Goal: Task Accomplishment & Management: Complete application form

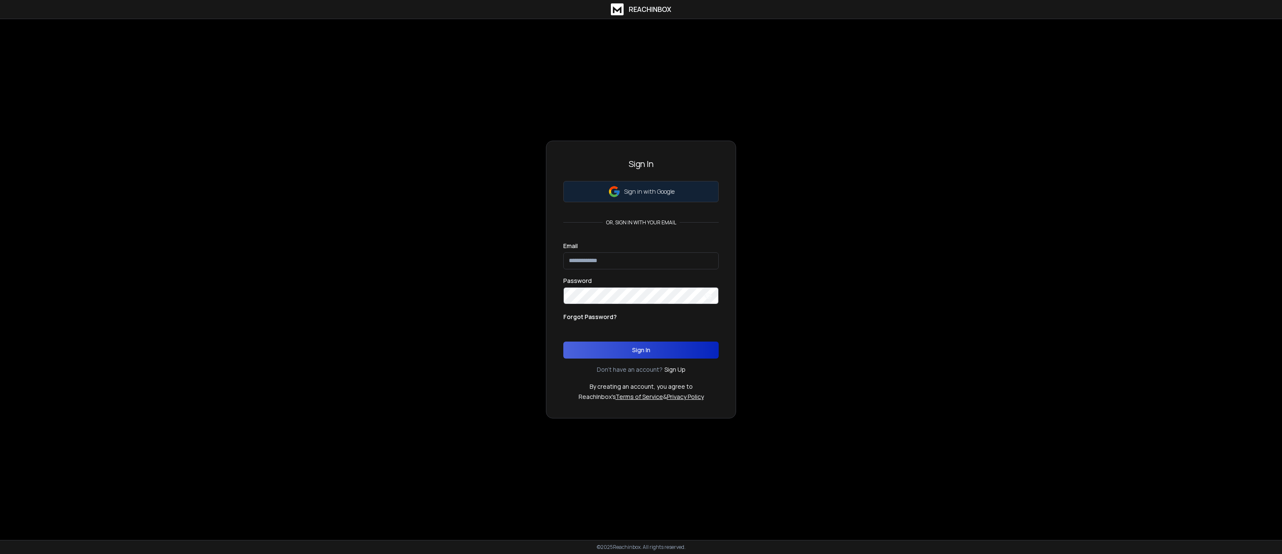
click at [638, 199] on button "Sign in with Google" at bounding box center [640, 191] width 155 height 21
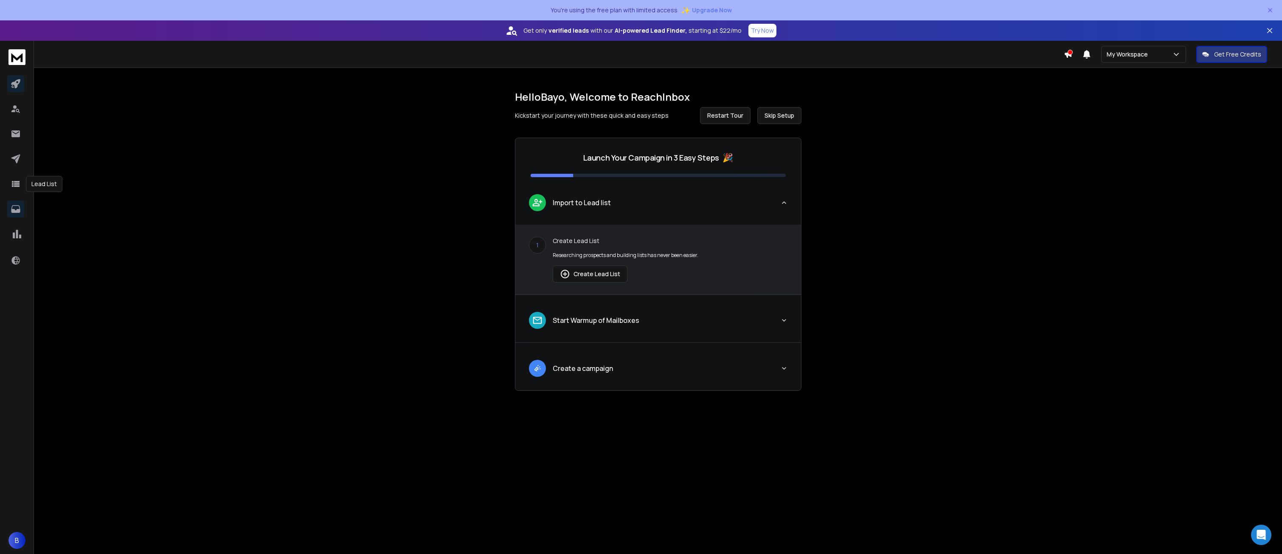
click at [14, 211] on div at bounding box center [17, 173] width 20 height 197
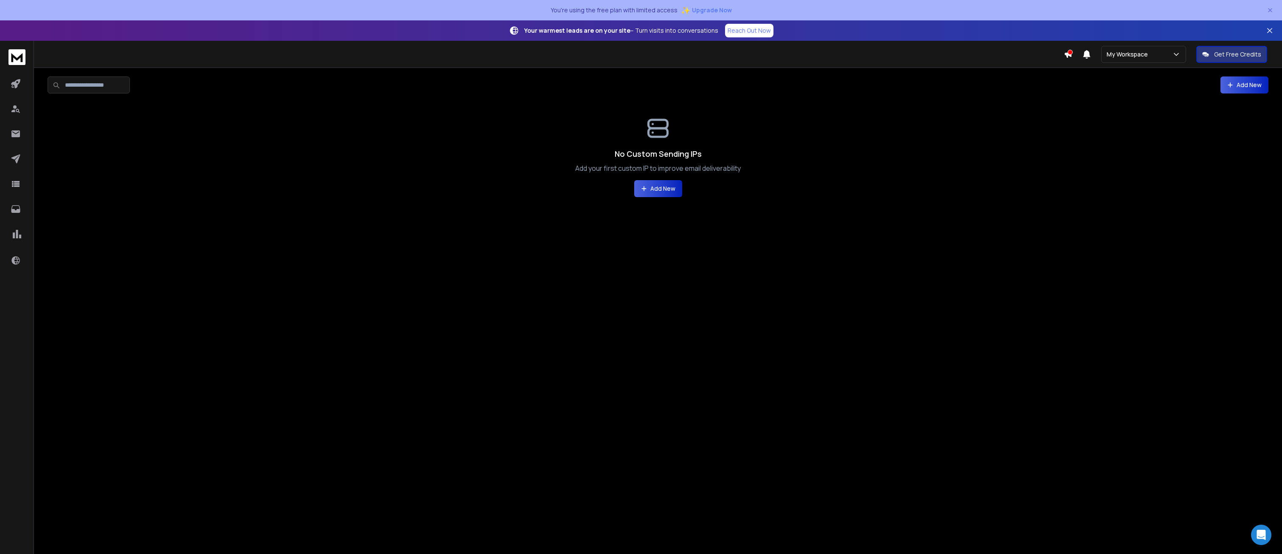
click at [670, 185] on button "Add New" at bounding box center [658, 188] width 48 height 17
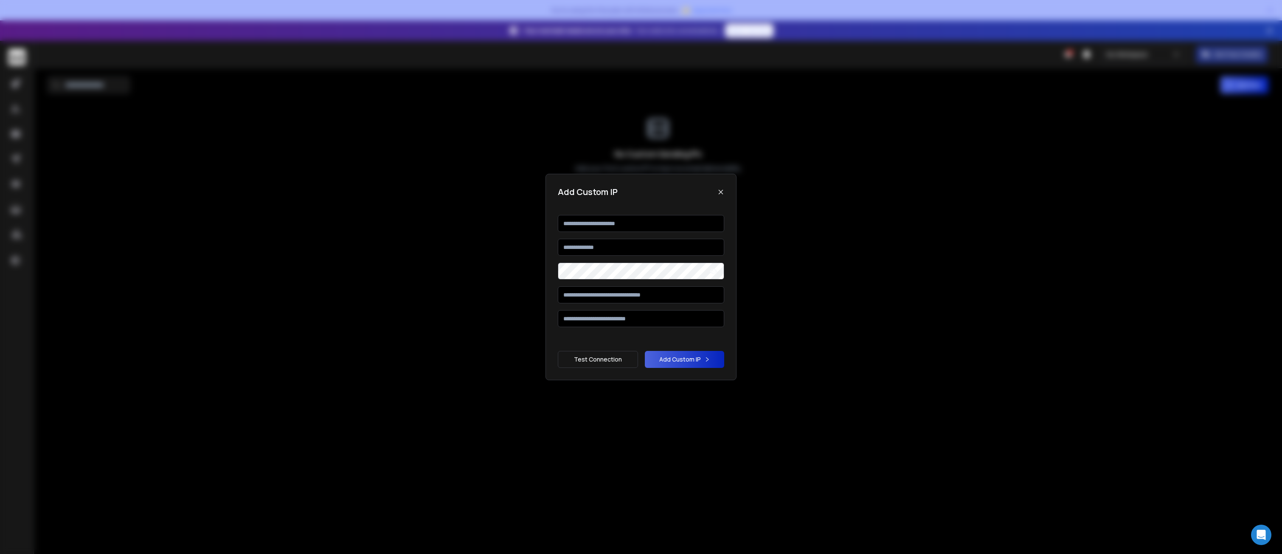
click at [674, 227] on input "text" at bounding box center [641, 223] width 166 height 17
click at [692, 291] on input "text" at bounding box center [641, 294] width 166 height 17
drag, startPoint x: 674, startPoint y: 240, endPoint x: 675, endPoint y: 236, distance: 4.3
click at [675, 240] on input "text" at bounding box center [641, 247] width 166 height 17
click at [675, 224] on input "text" at bounding box center [641, 223] width 166 height 17
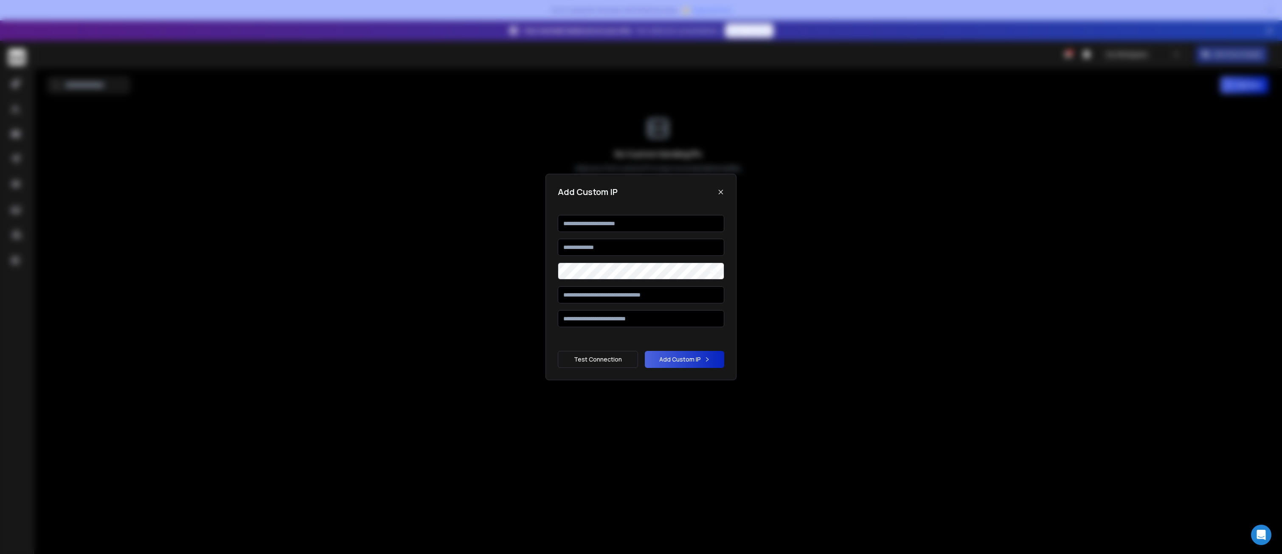
click at [681, 229] on input "text" at bounding box center [641, 223] width 166 height 17
click at [667, 291] on input "text" at bounding box center [641, 294] width 166 height 17
click at [674, 356] on button "Add Custom IP" at bounding box center [684, 359] width 79 height 17
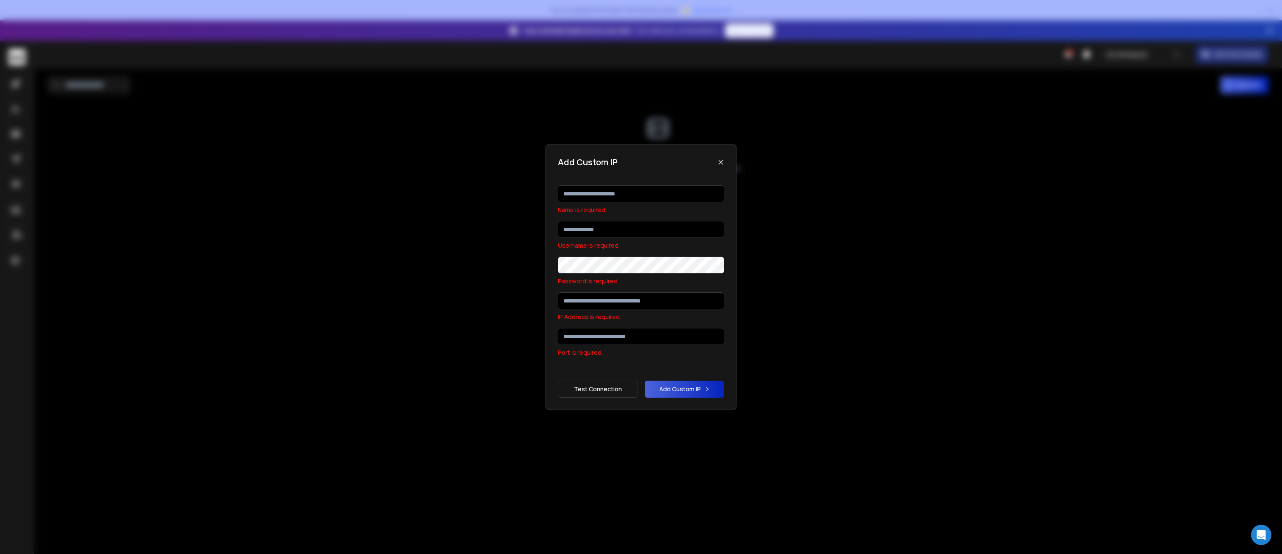
click at [720, 160] on icon at bounding box center [721, 162] width 7 height 7
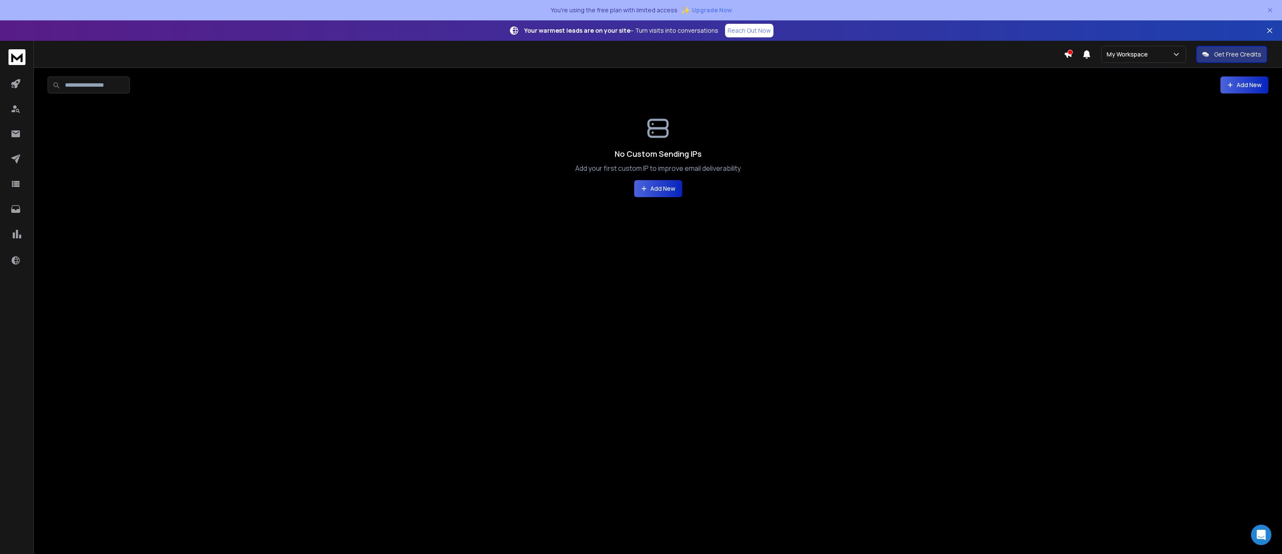
click at [670, 186] on button "Add New" at bounding box center [658, 188] width 48 height 17
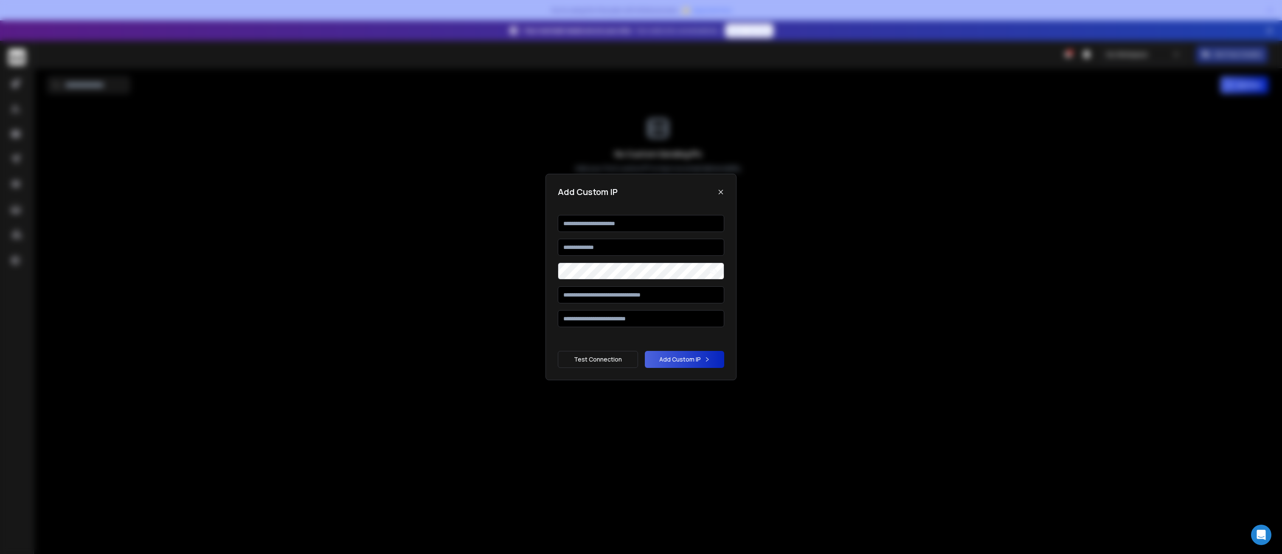
click at [678, 236] on form "Test Connection Add Custom IP" at bounding box center [641, 291] width 166 height 153
click at [648, 227] on input "text" at bounding box center [641, 223] width 166 height 17
click at [667, 279] on form "Test Connection Add Custom IP" at bounding box center [641, 291] width 166 height 153
click at [721, 193] on icon at bounding box center [721, 192] width 7 height 7
